Goal: Task Accomplishment & Management: Use online tool/utility

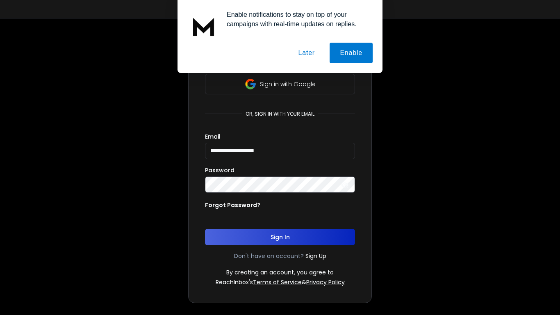
type input "**********"
click at [280, 237] on button "Sign In" at bounding box center [280, 237] width 150 height 16
